Goal: Communication & Community: Answer question/provide support

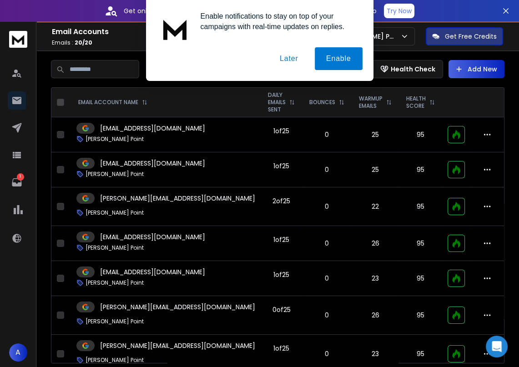
click at [292, 59] on button "Later" at bounding box center [288, 58] width 41 height 23
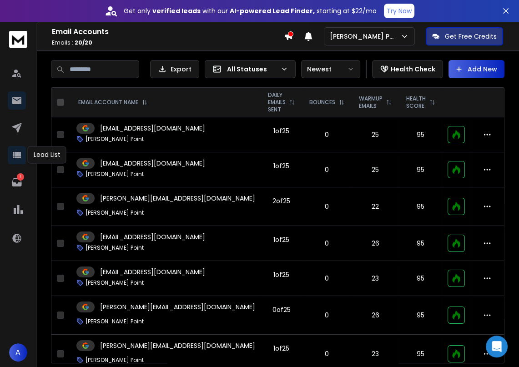
click at [16, 157] on icon at bounding box center [17, 155] width 8 height 6
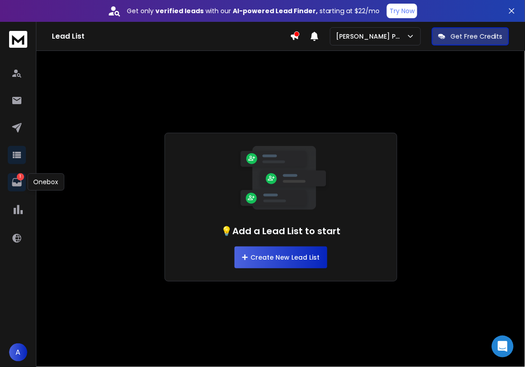
click at [19, 183] on icon at bounding box center [17, 182] width 10 height 8
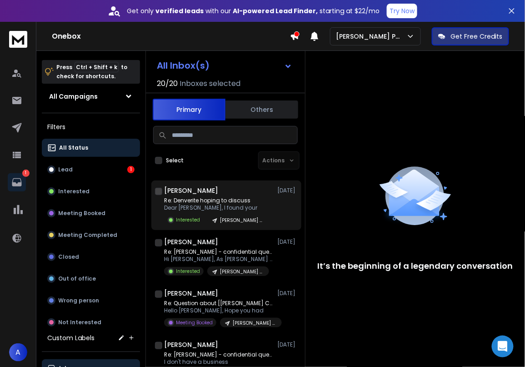
click at [225, 203] on p "Re: Denverite hoping to discuss" at bounding box center [216, 200] width 105 height 7
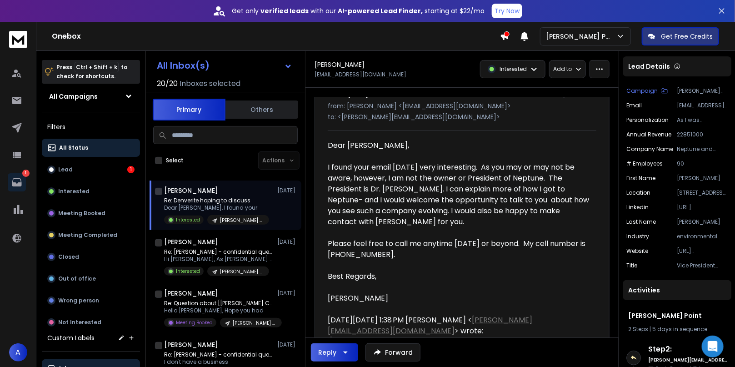
scroll to position [45, 0]
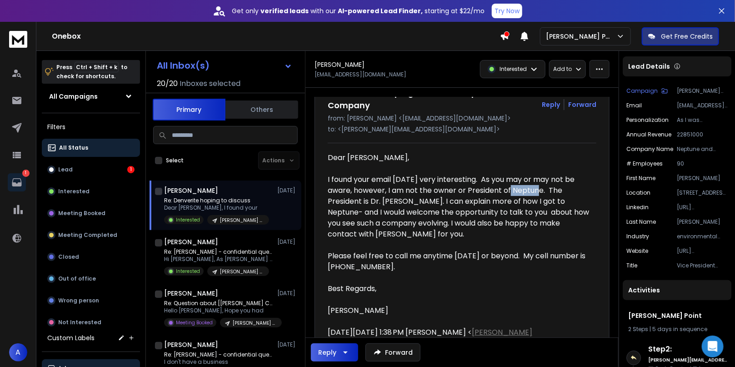
drag, startPoint x: 513, startPoint y: 190, endPoint x: 542, endPoint y: 190, distance: 28.6
click at [524, 190] on div "I found your email [DATE] very interesting. As you may or may not be aware, how…" at bounding box center [458, 206] width 261 height 65
copy div "Neptune"
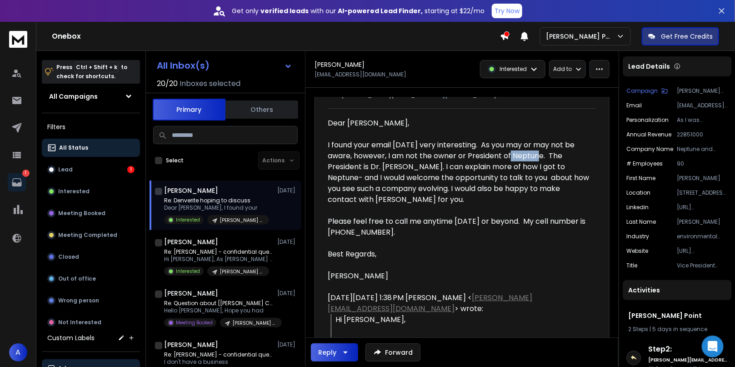
scroll to position [91, 0]
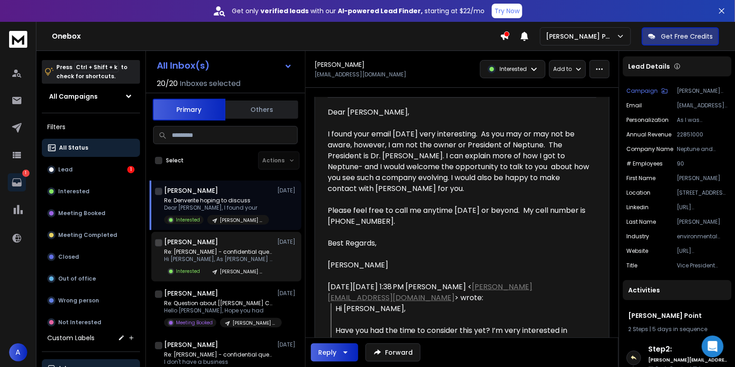
click at [217, 250] on p "Re: [PERSON_NAME] - confidential question" at bounding box center [218, 251] width 109 height 7
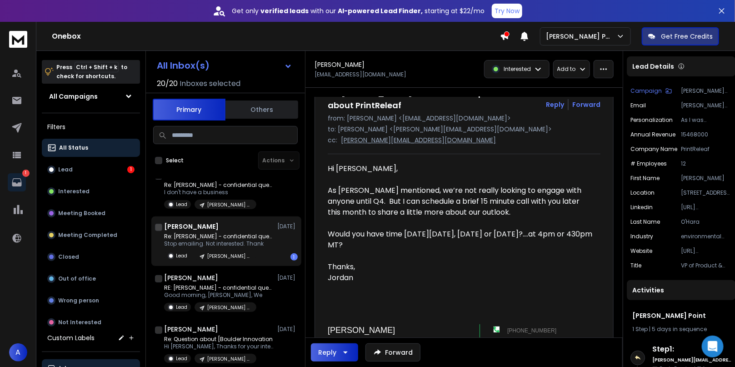
scroll to position [181, 0]
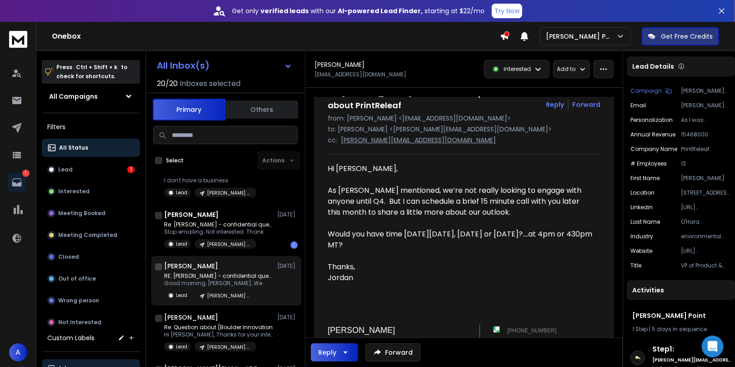
click at [242, 275] on p "RE: [PERSON_NAME] - confidential question" at bounding box center [218, 275] width 109 height 7
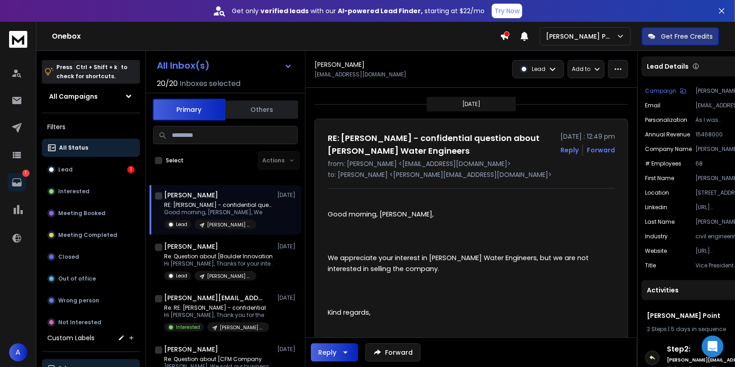
scroll to position [273, 0]
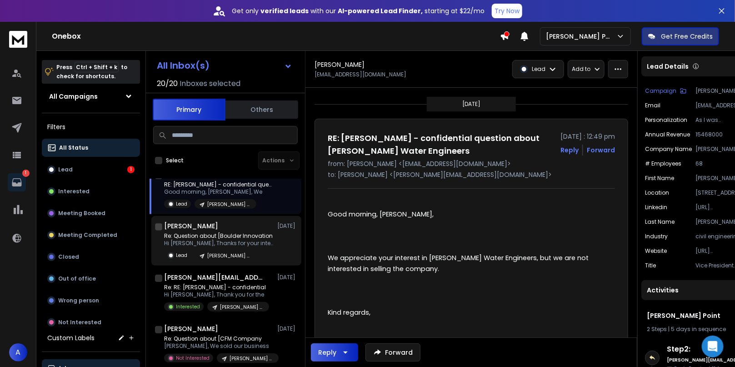
click at [235, 237] on p "Re: Question about [Boulder Innovation" at bounding box center [218, 235] width 109 height 7
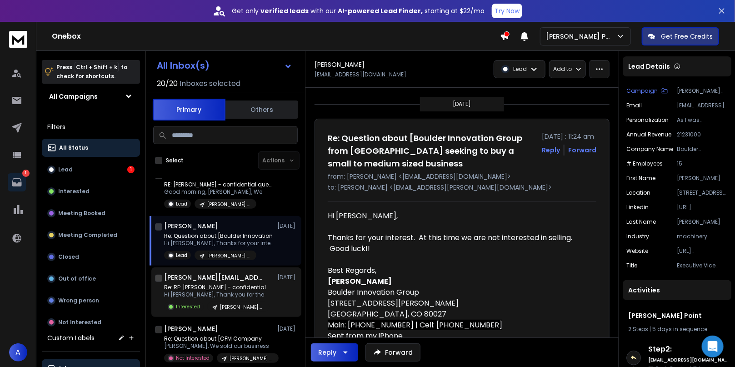
click at [240, 282] on div "[PERSON_NAME][EMAIL_ADDRESS][PERSON_NAME][DOMAIN_NAME] [DATE] Re: RE: [PERSON_N…" at bounding box center [231, 292] width 134 height 39
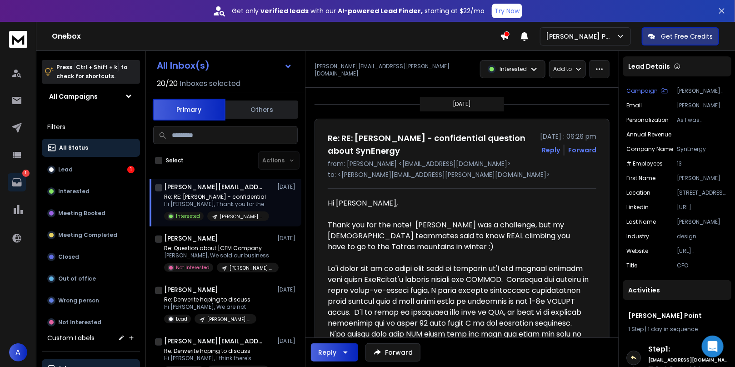
scroll to position [0, 0]
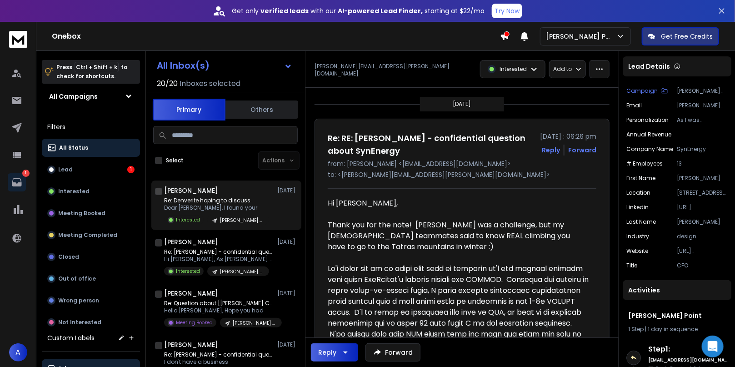
click at [220, 205] on p "Dear [PERSON_NAME], I found your" at bounding box center [216, 207] width 105 height 7
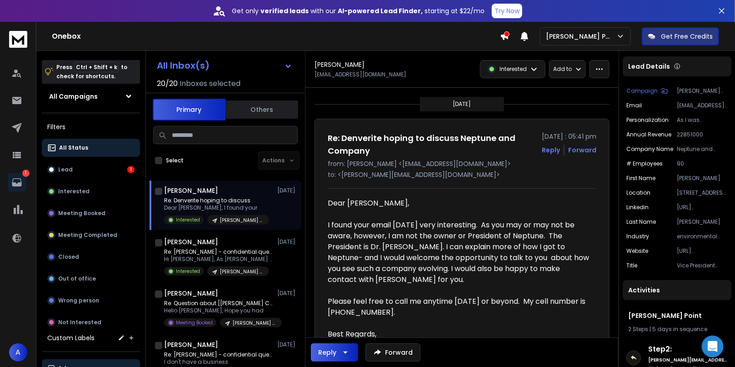
click at [327, 351] on div "Reply" at bounding box center [327, 352] width 18 height 9
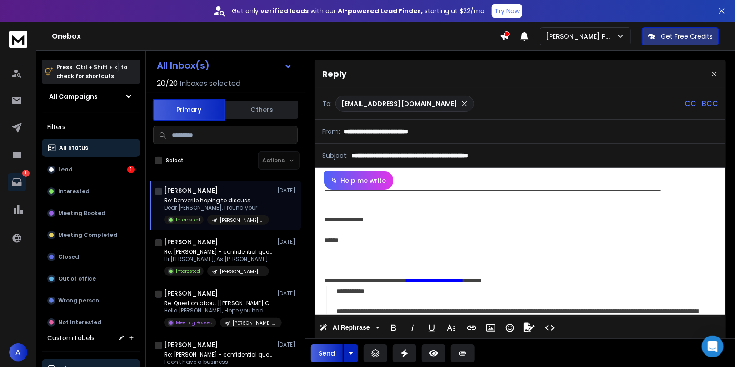
scroll to position [45, 0]
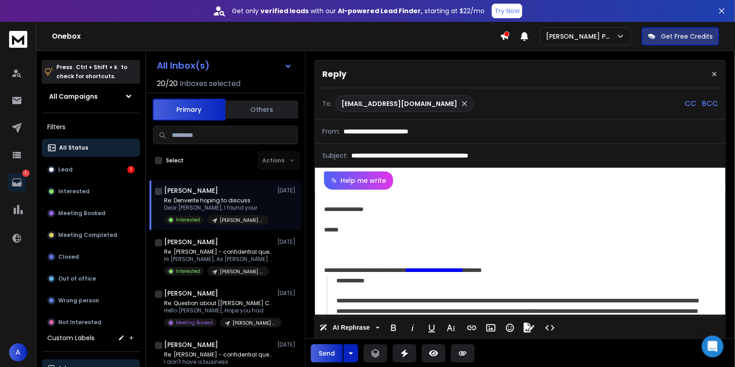
click at [329, 354] on button "Send" at bounding box center [327, 353] width 32 height 18
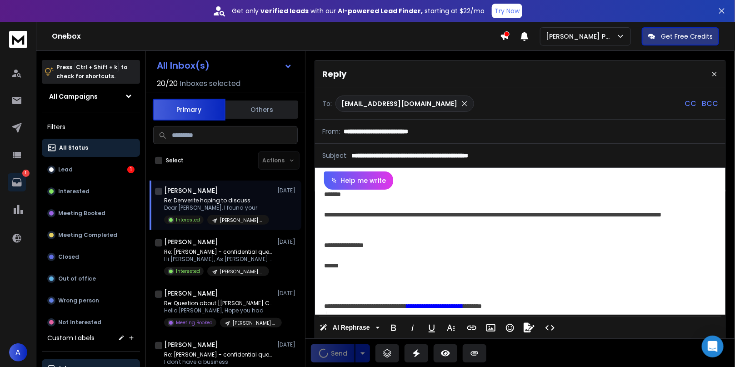
scroll to position [0, 0]
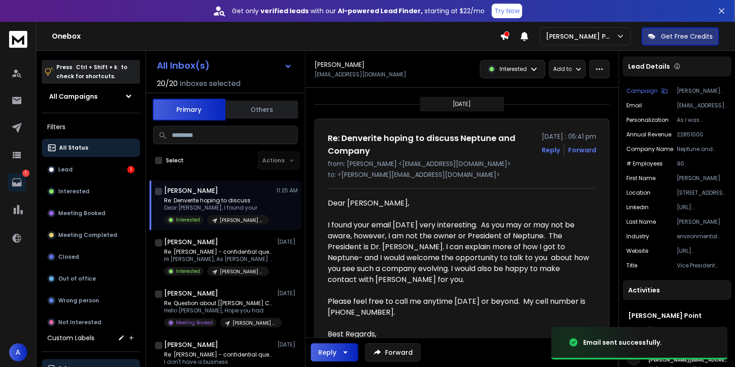
click at [524, 222] on div "I found your email [DATE] very interesting. As you may or may not be aware, how…" at bounding box center [458, 251] width 261 height 65
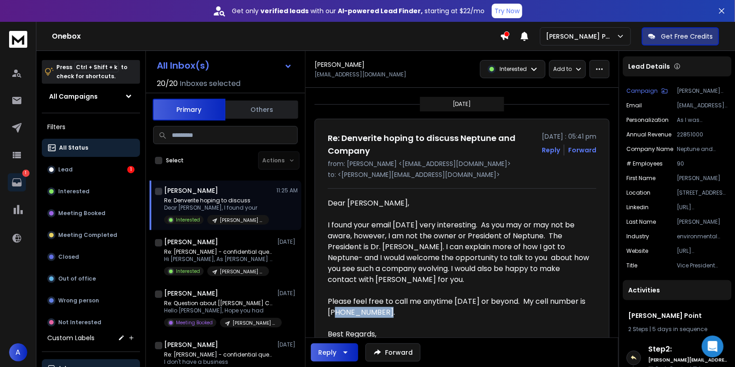
drag, startPoint x: 412, startPoint y: 312, endPoint x: 367, endPoint y: 312, distance: 44.5
click at [367, 312] on div "Please feel free to call me anytime [DATE] or beyond. My cell number is [PHONE_…" at bounding box center [458, 307] width 261 height 22
copy div "703.304.0229"
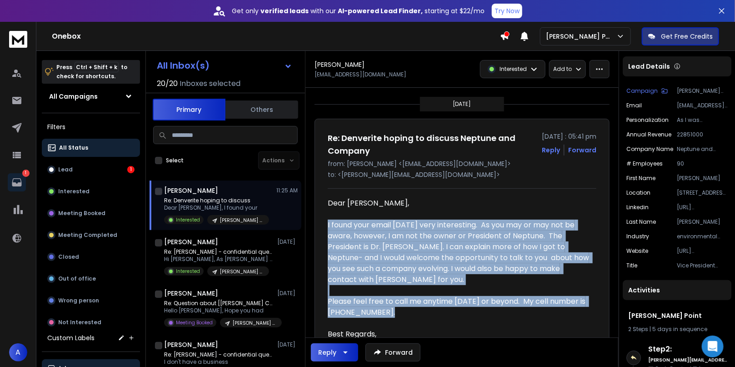
drag, startPoint x: 416, startPoint y: 311, endPoint x: 319, endPoint y: 226, distance: 129.4
copy div "I found your email [DATE] very interesting. As you may or may not be aware, how…"
